Goal: Task Accomplishment & Management: Manage account settings

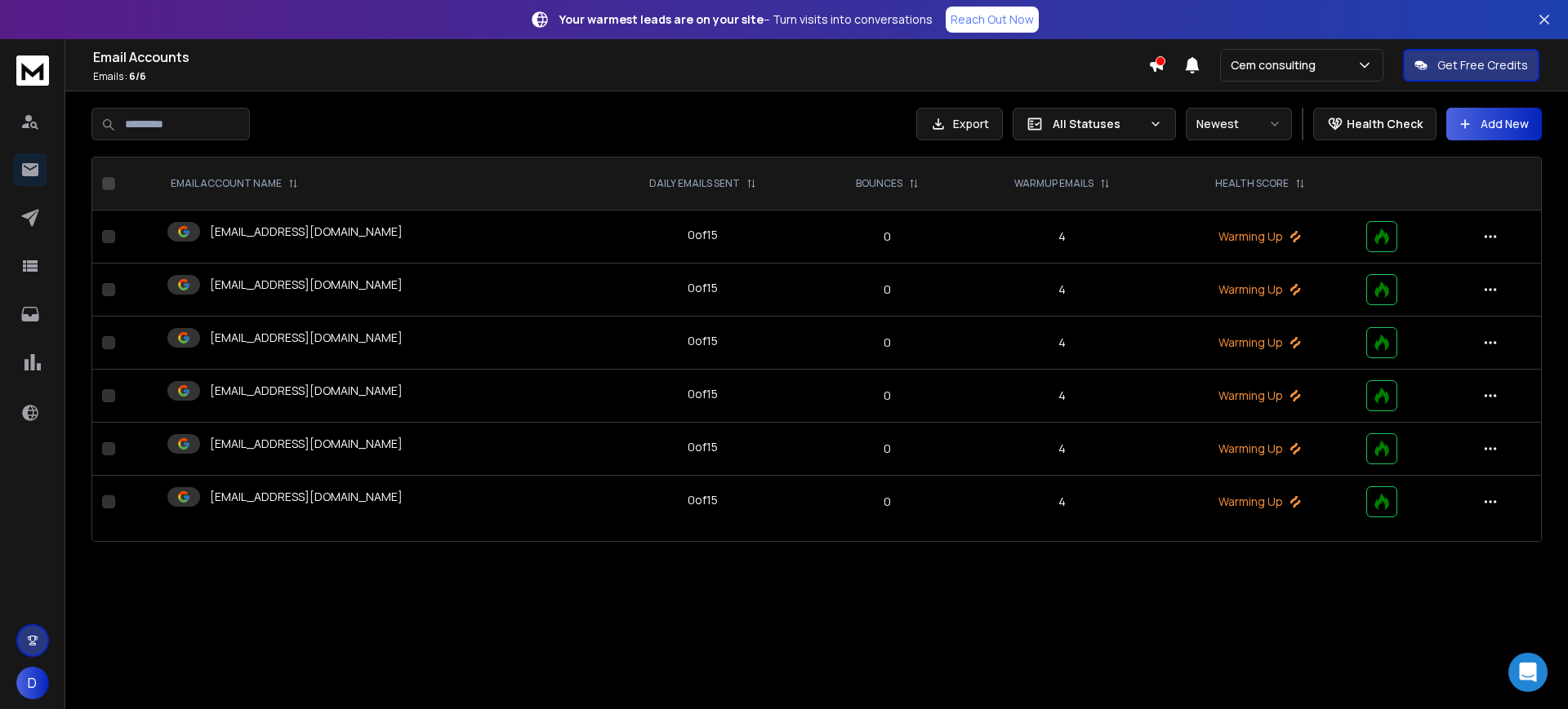
click at [1335, 57] on div "Cem consulting" at bounding box center [1301, 64] width 142 height 16
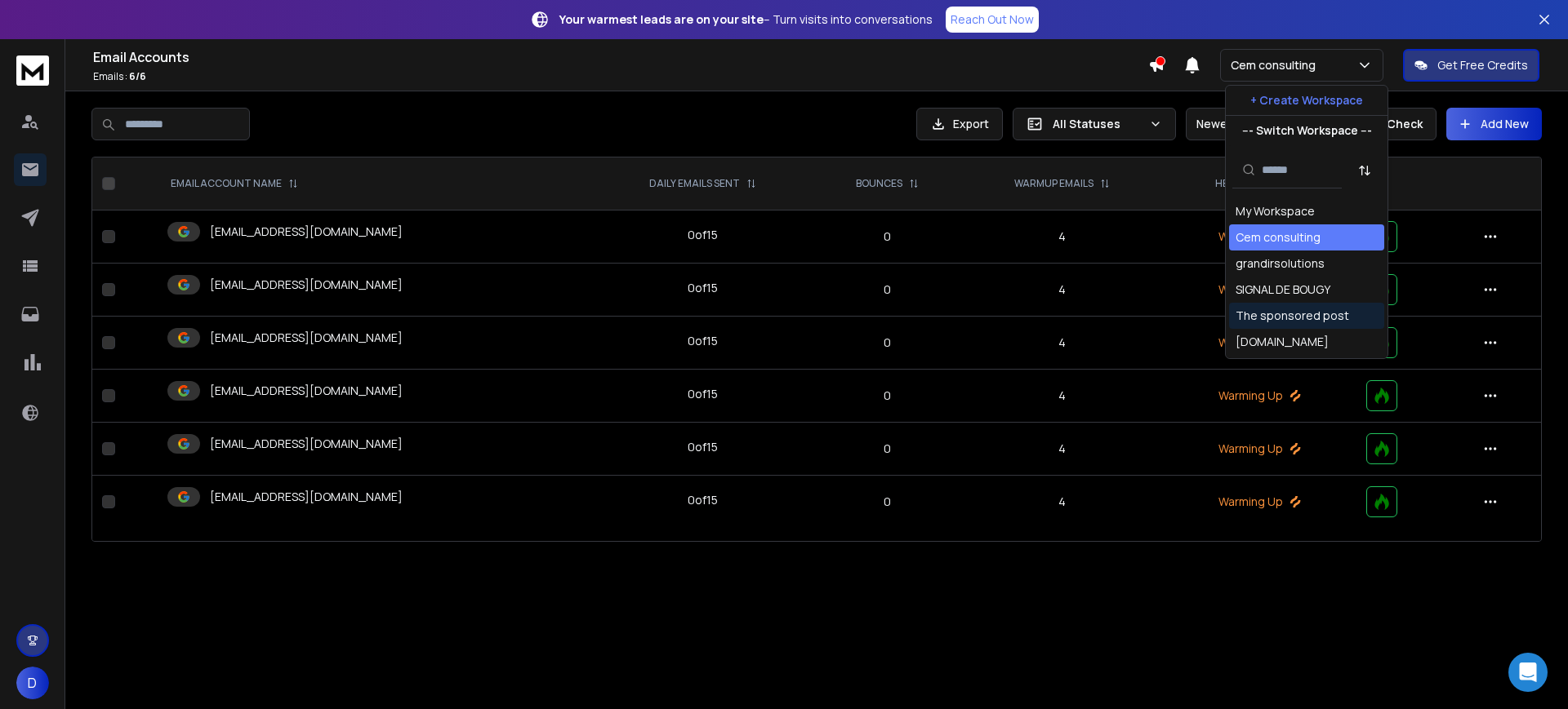
click at [1295, 327] on div "The sponsored post" at bounding box center [1307, 316] width 155 height 26
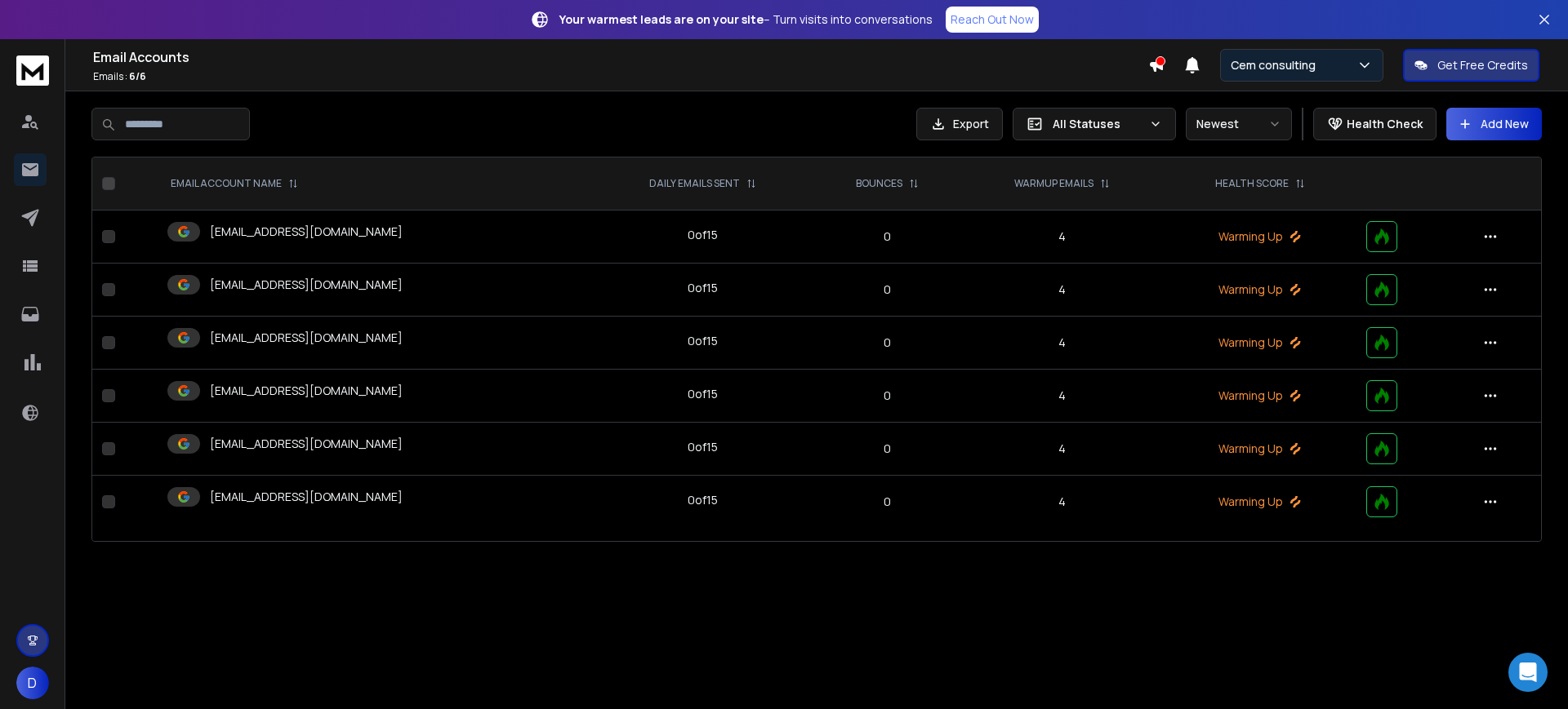
click at [1320, 60] on p "Cem consulting" at bounding box center [1276, 64] width 92 height 16
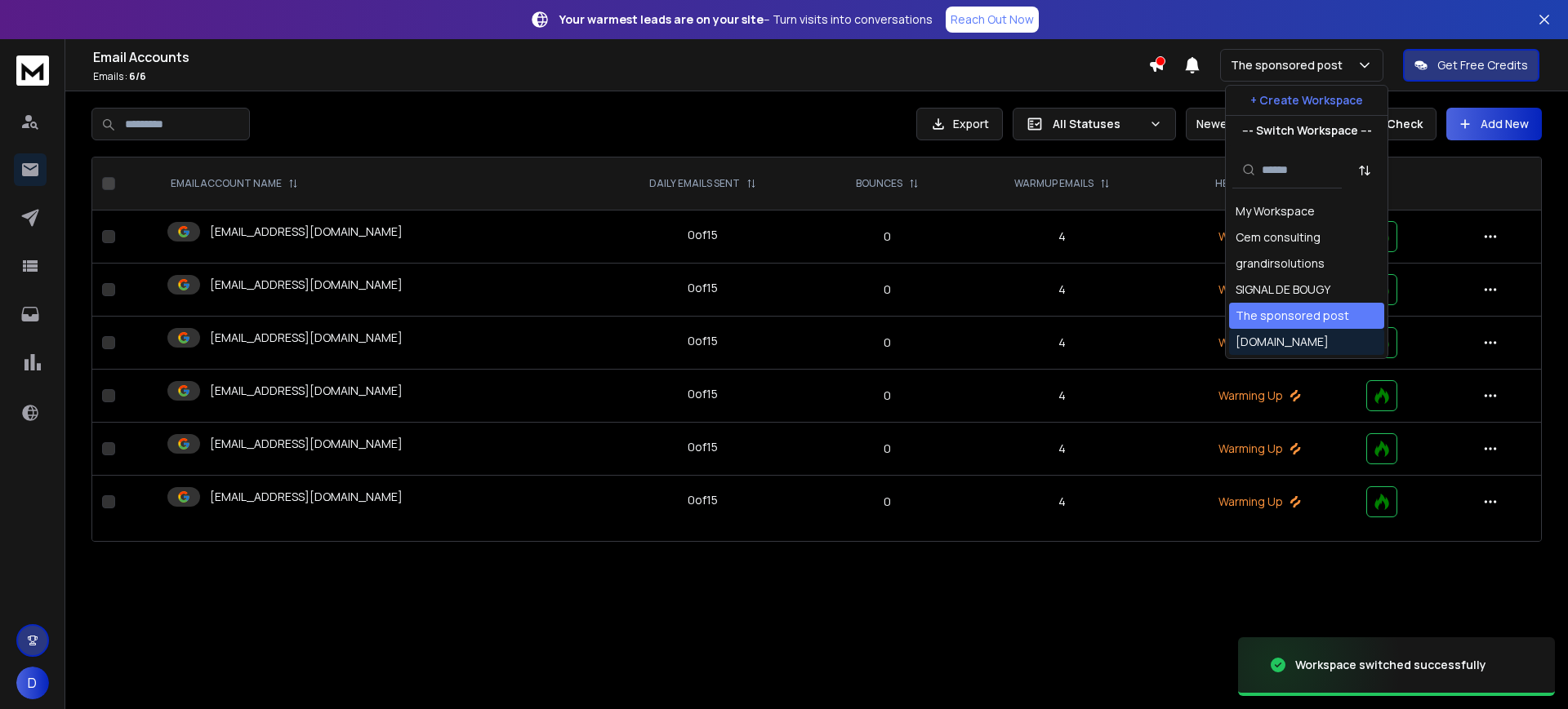
click at [1289, 339] on div "[DOMAIN_NAME]" at bounding box center [1282, 341] width 93 height 16
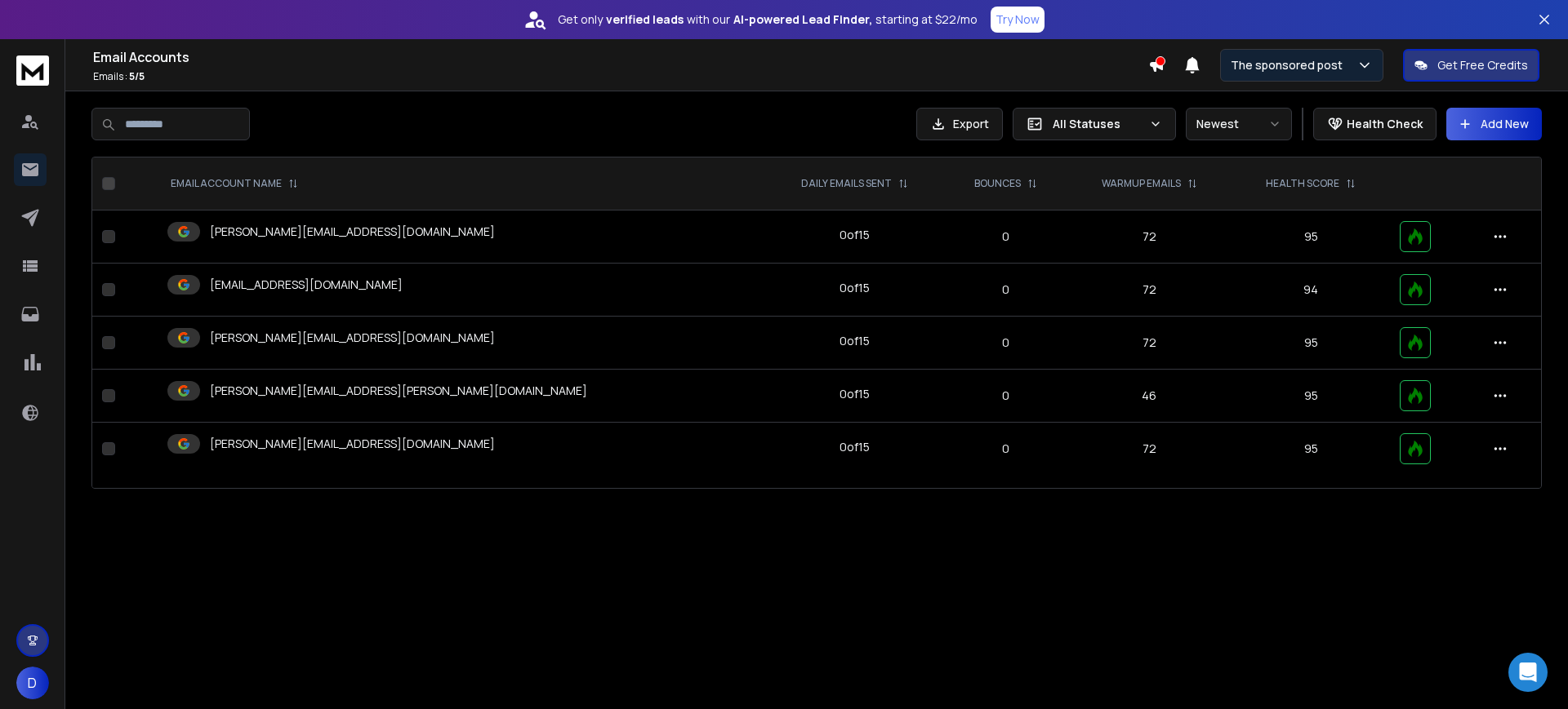
drag, startPoint x: 1337, startPoint y: 40, endPoint x: 1334, endPoint y: 55, distance: 15.3
click at [1338, 39] on div "Get only verified leads with our AI-powered Lead Finder, starting at $22/mo Try…" at bounding box center [784, 354] width 1568 height 709
click at [1333, 68] on p "The sponsored post" at bounding box center [1289, 64] width 118 height 16
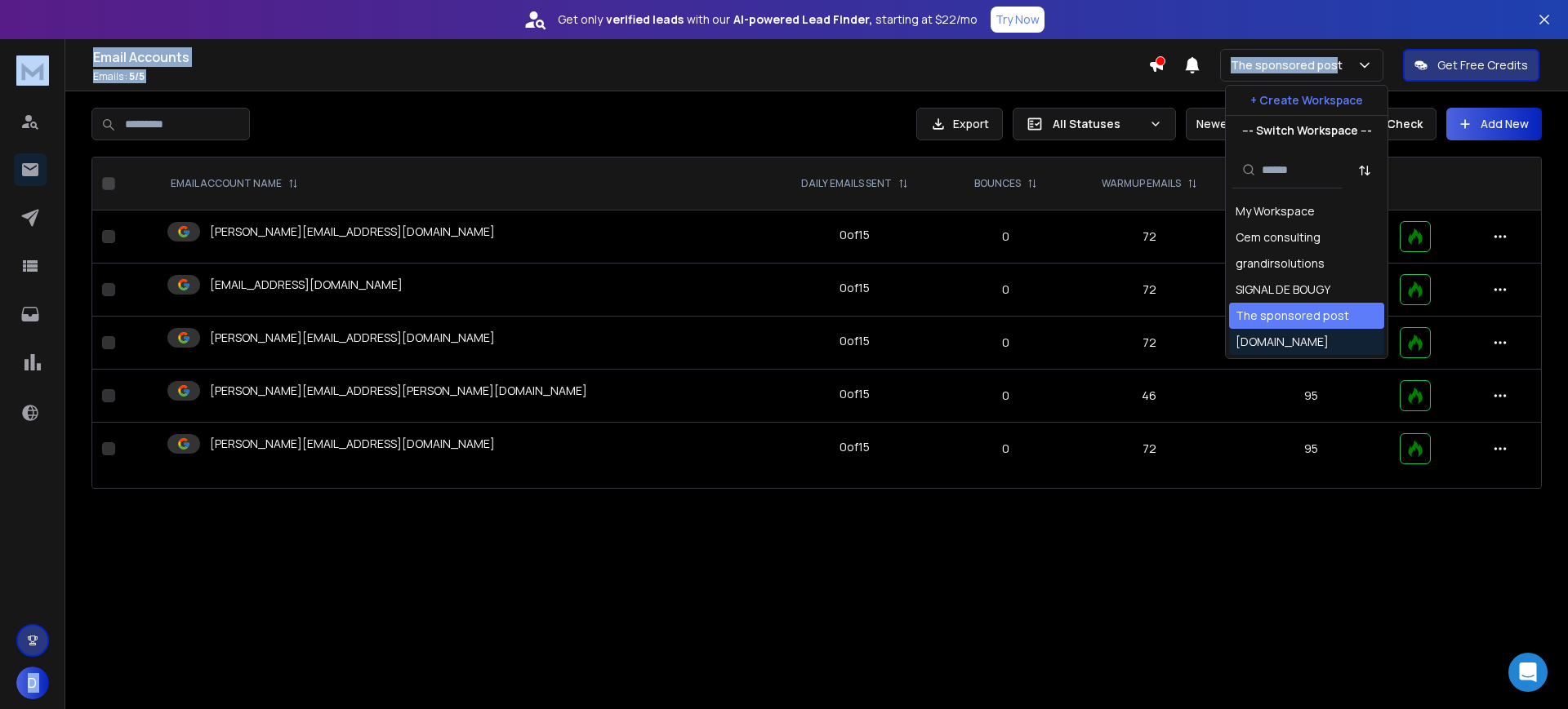
click at [1302, 337] on div "[DOMAIN_NAME]" at bounding box center [1282, 341] width 93 height 16
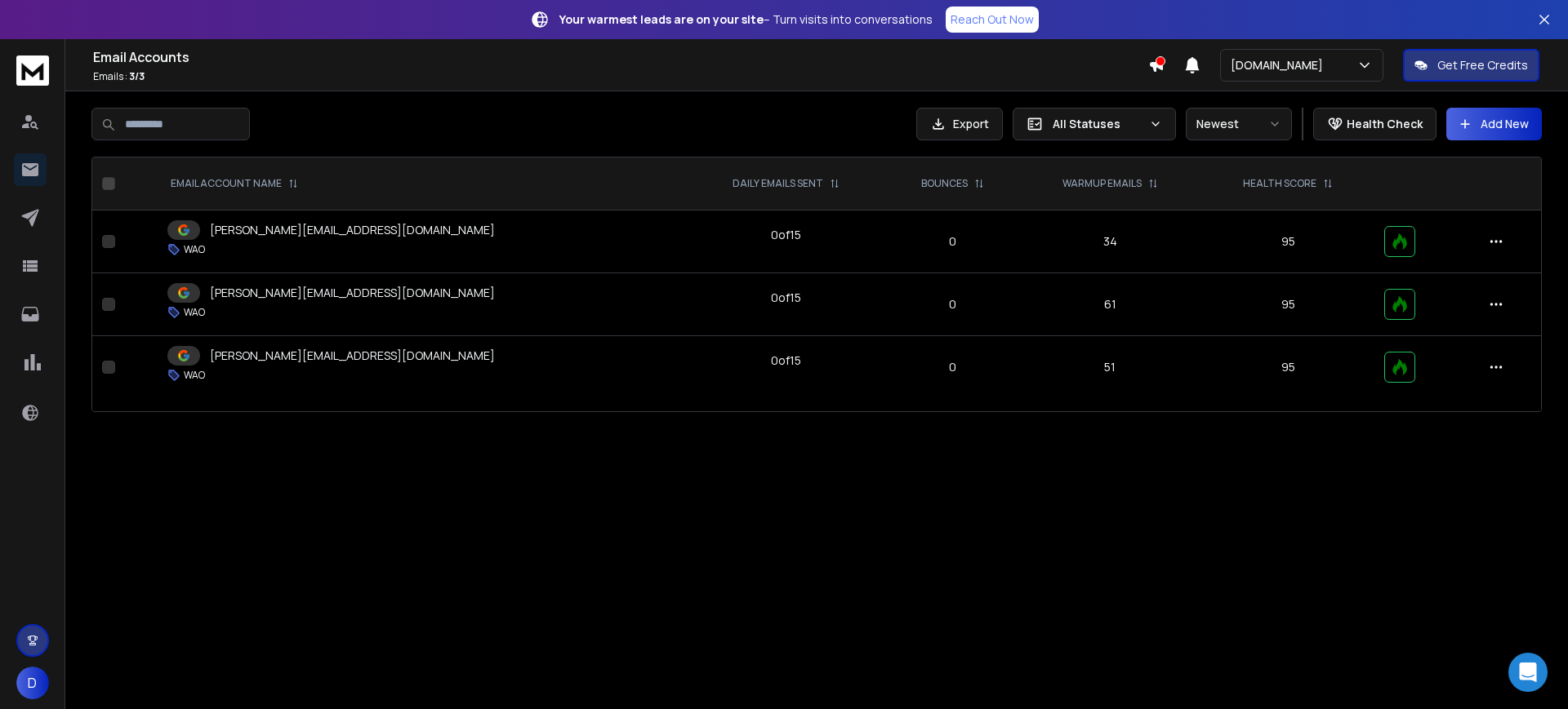
click at [195, 371] on p "WAO" at bounding box center [194, 375] width 21 height 13
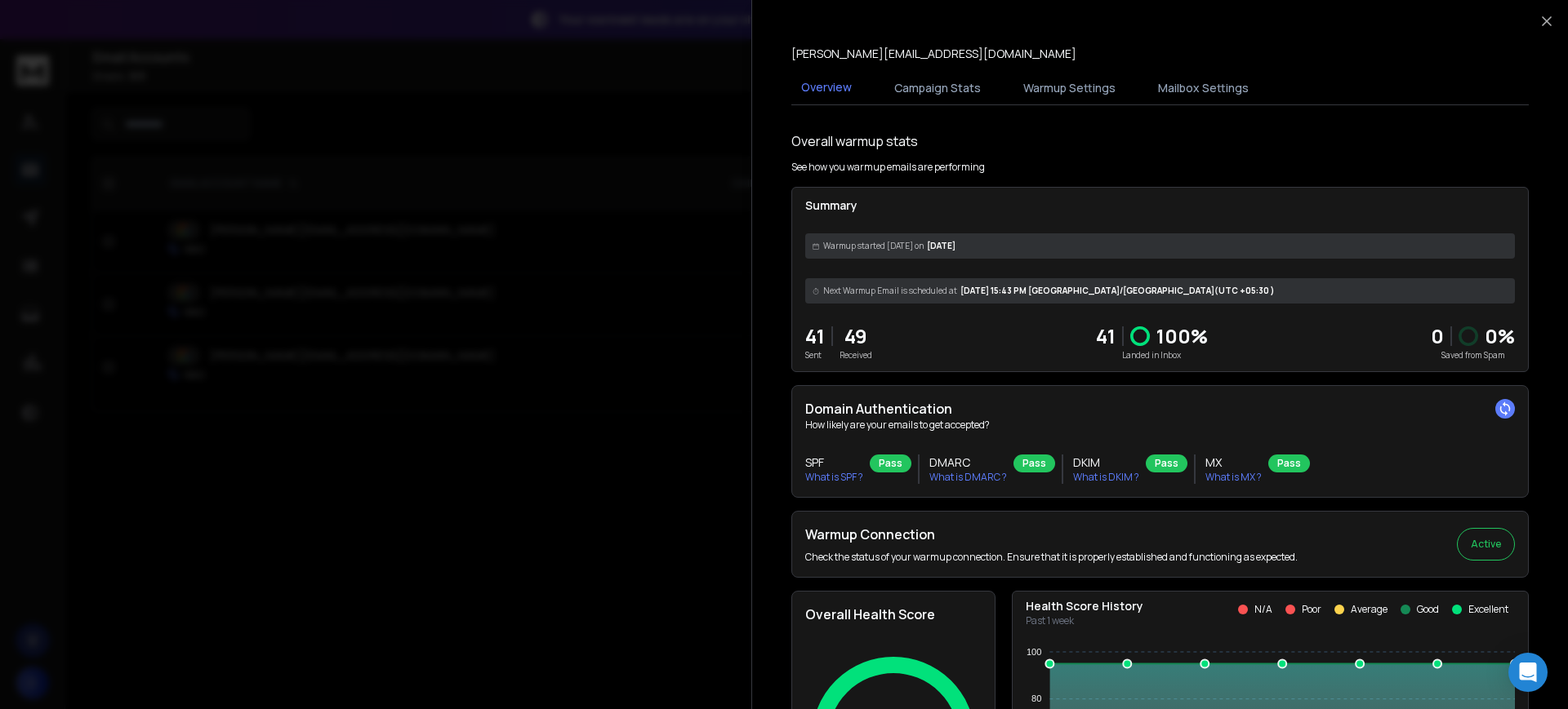
click at [967, 78] on button "Campaign Stats" at bounding box center [937, 88] width 106 height 36
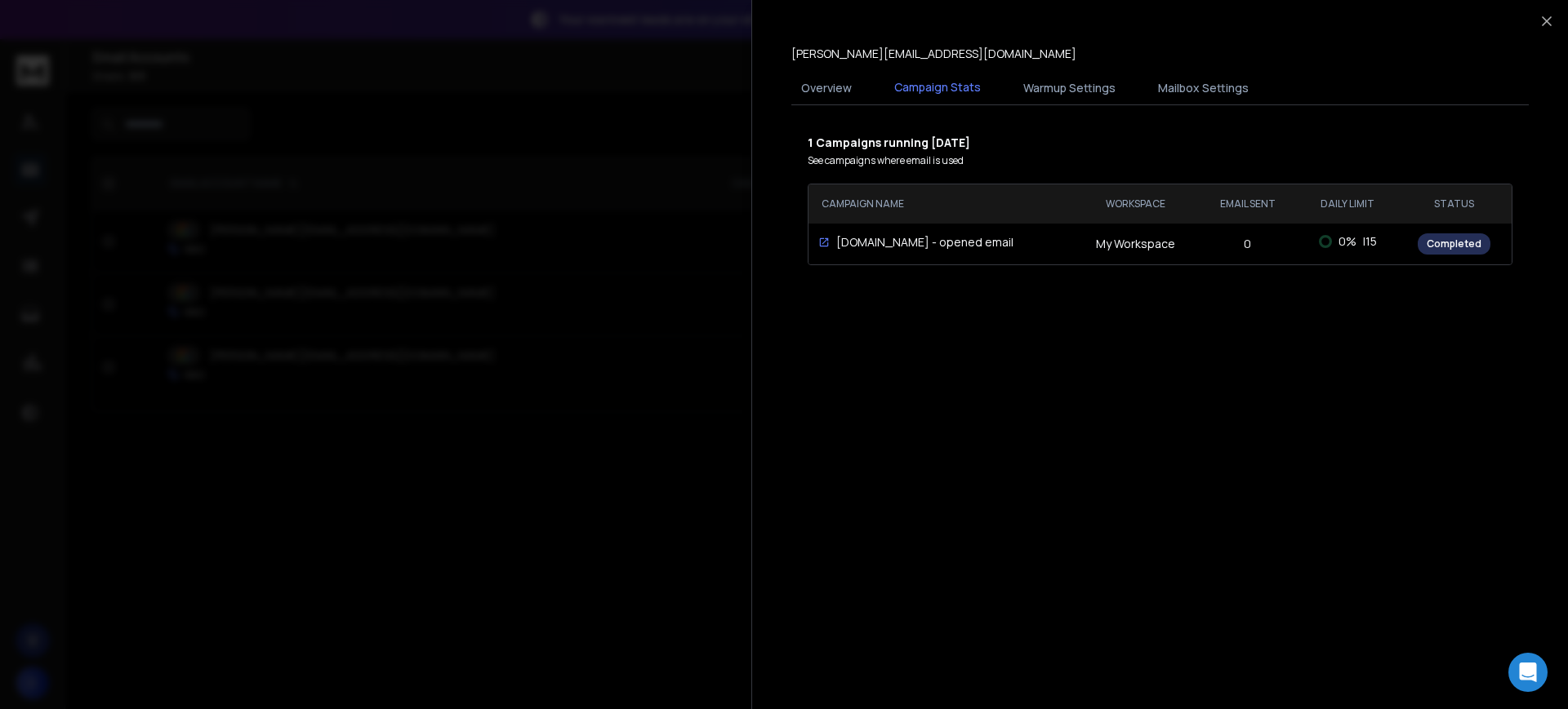
click at [1072, 75] on button "Warmup Settings" at bounding box center [1070, 88] width 112 height 36
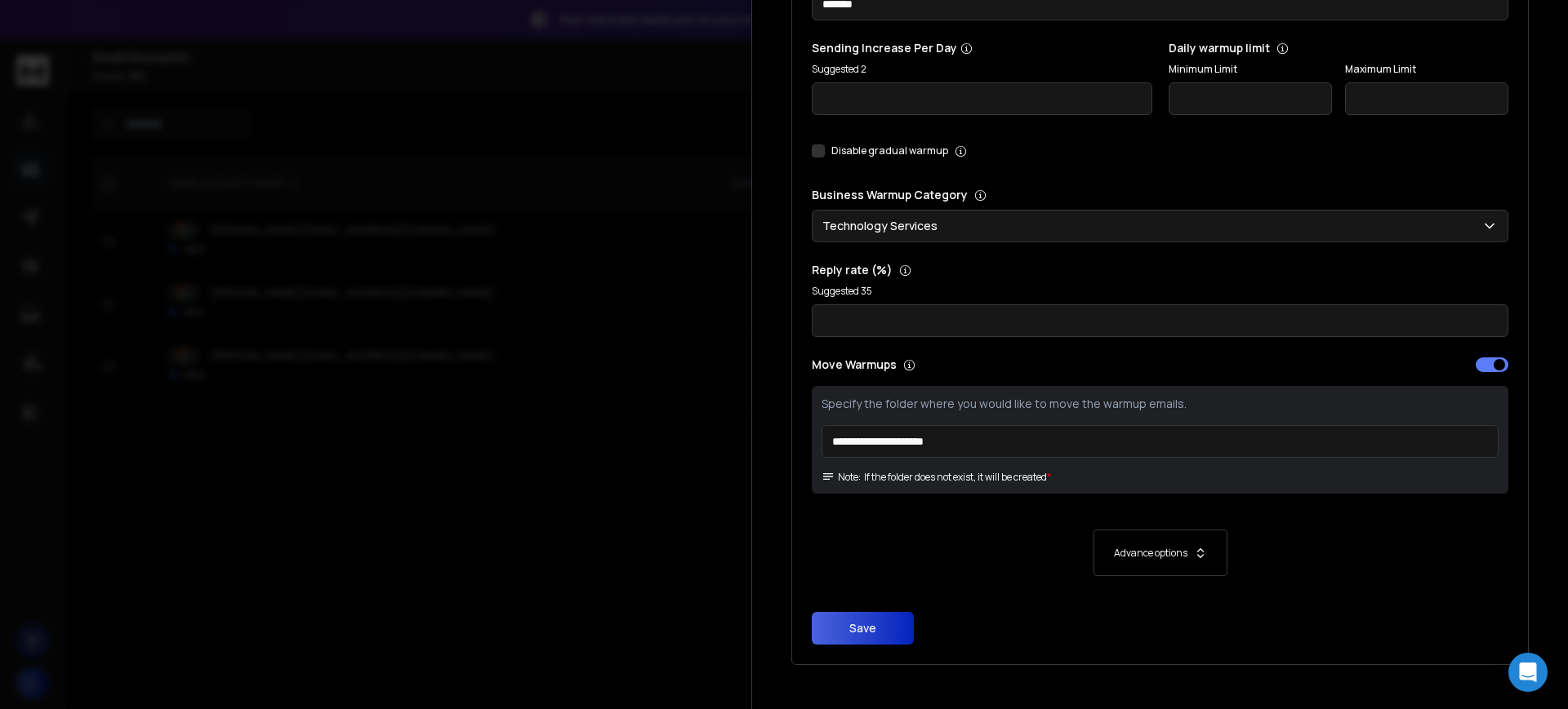
scroll to position [303, 0]
click at [1152, 552] on p "Advance options" at bounding box center [1151, 552] width 74 height 13
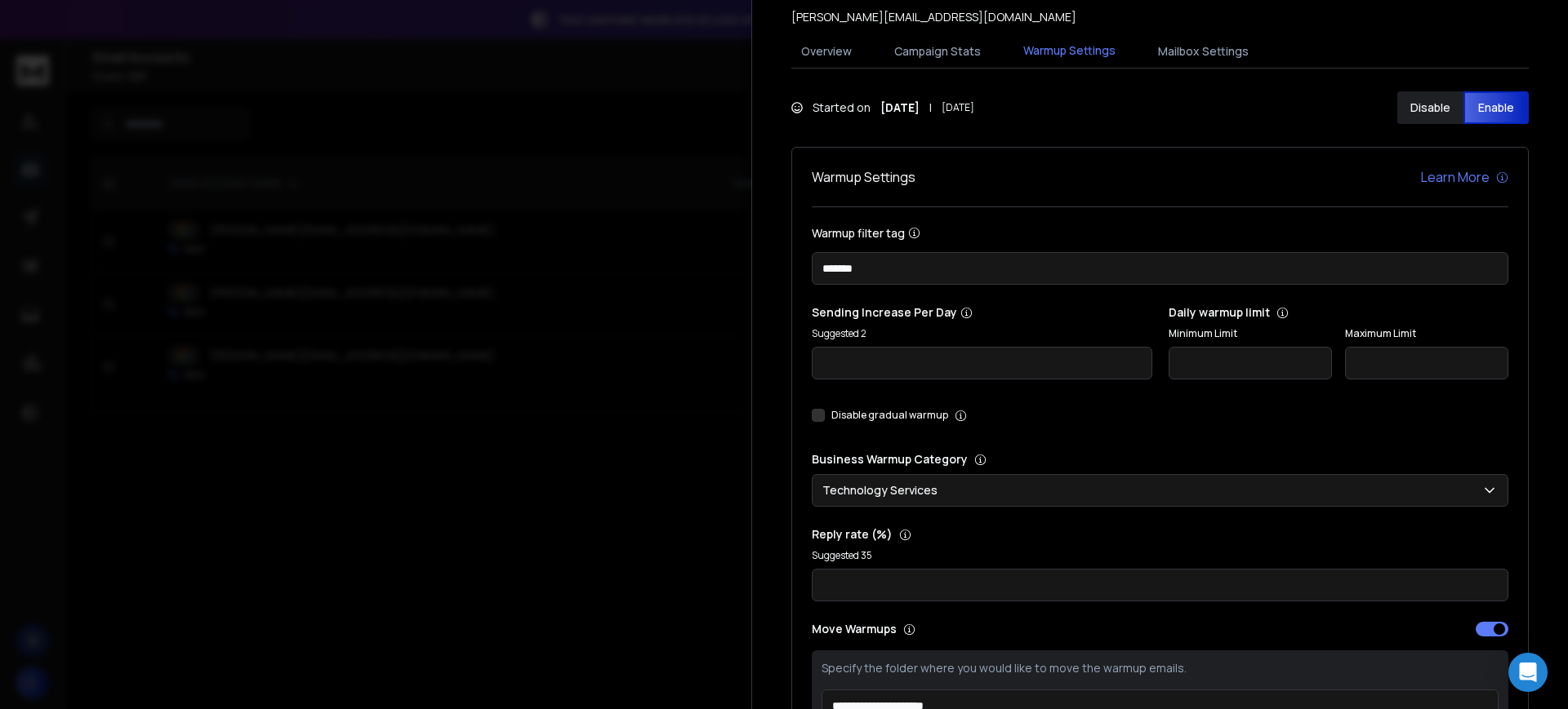
scroll to position [0, 0]
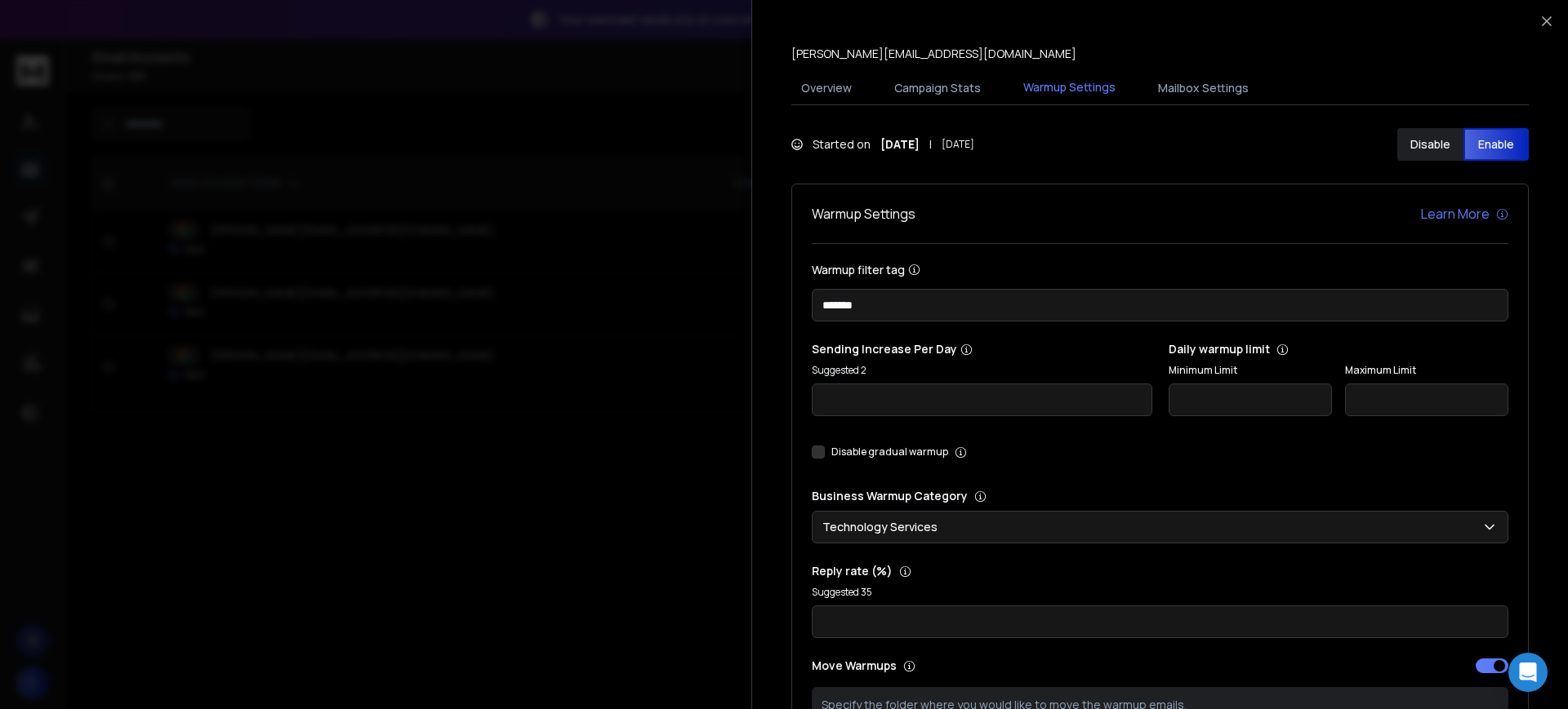
click at [1165, 78] on button "Mailbox Settings" at bounding box center [1203, 88] width 111 height 36
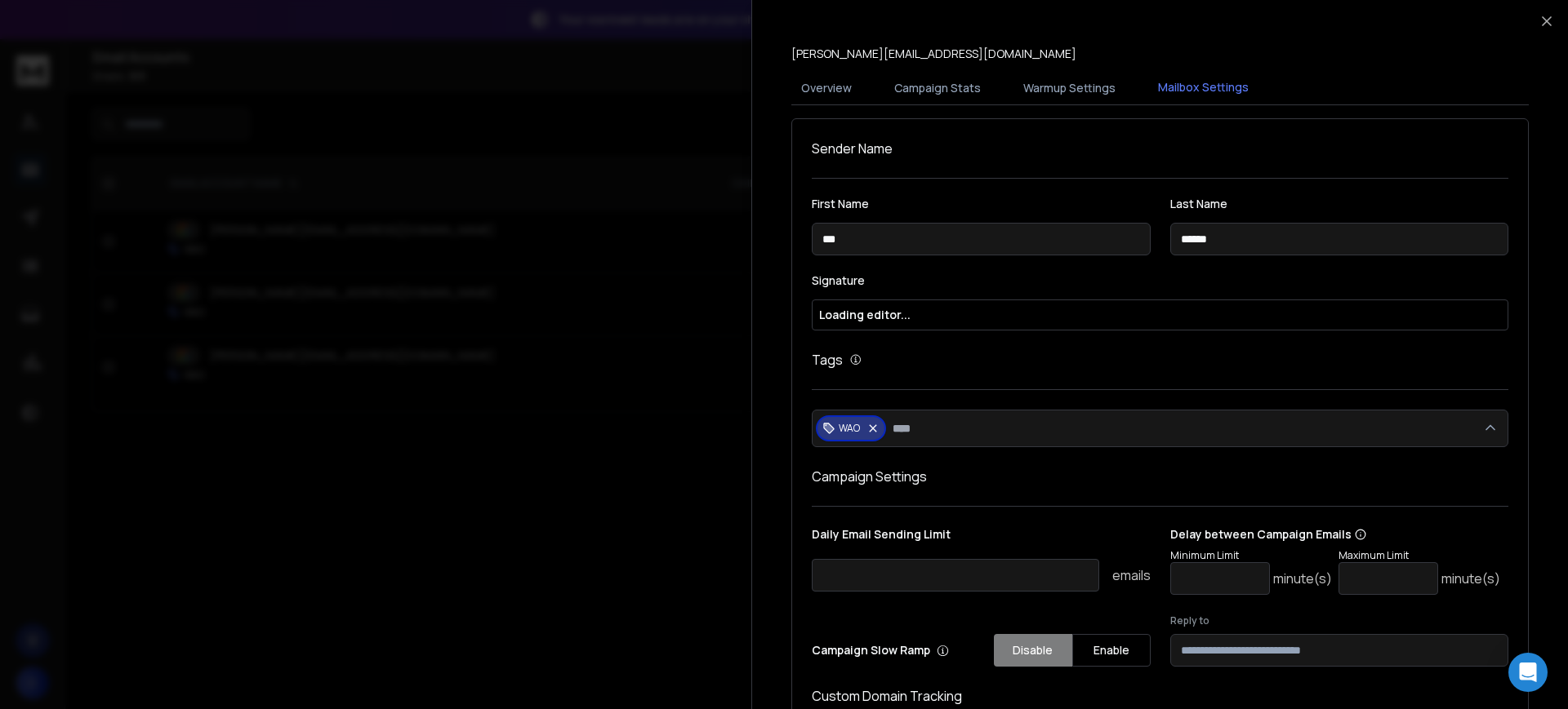
click at [922, 72] on button "Campaign Stats" at bounding box center [937, 88] width 106 height 36
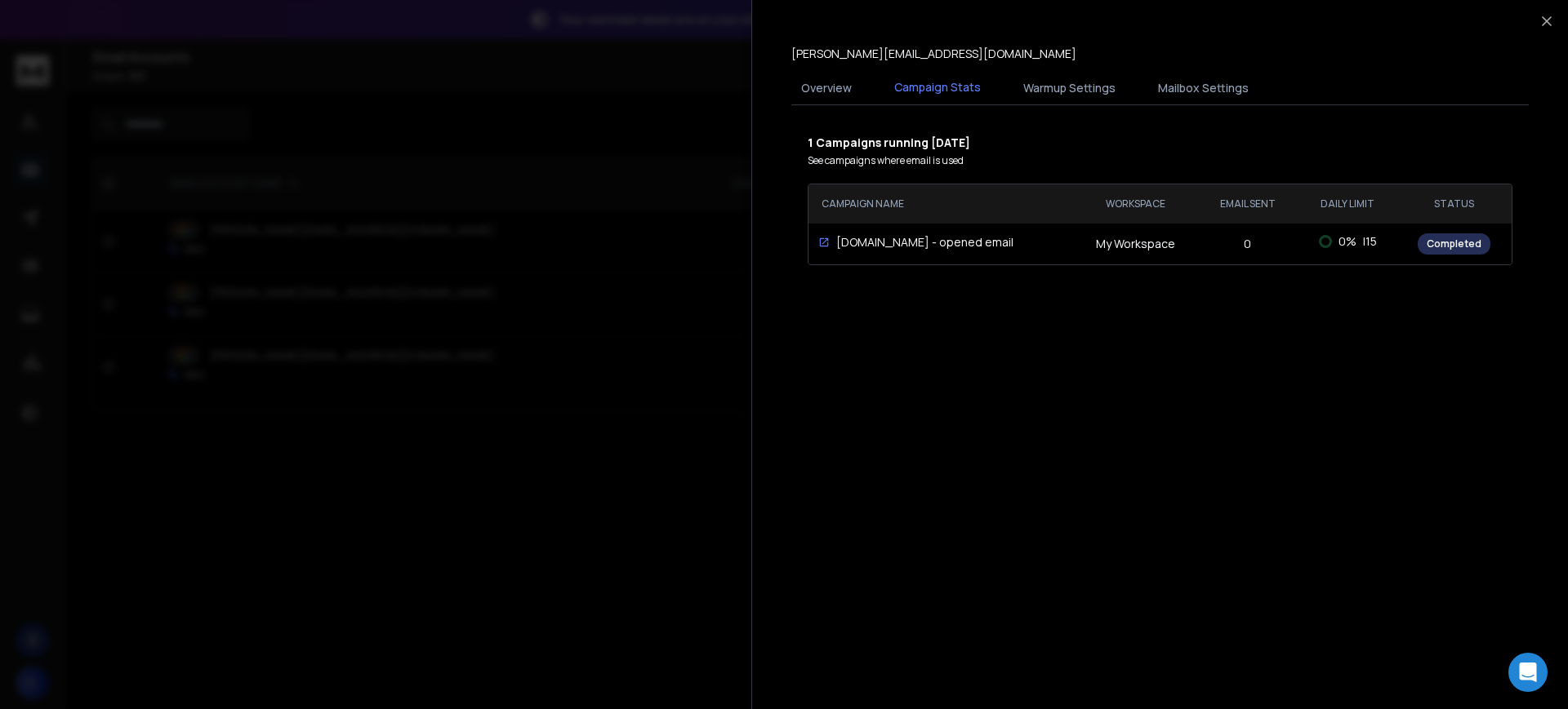
click at [356, 510] on div at bounding box center [784, 354] width 1568 height 709
